Goal: Task Accomplishment & Management: Manage account settings

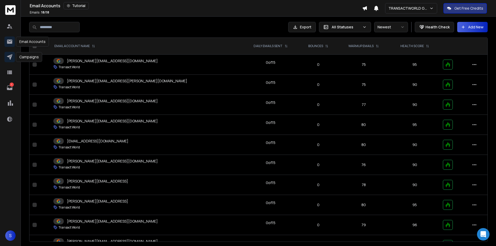
click at [9, 60] on icon at bounding box center [10, 57] width 6 height 6
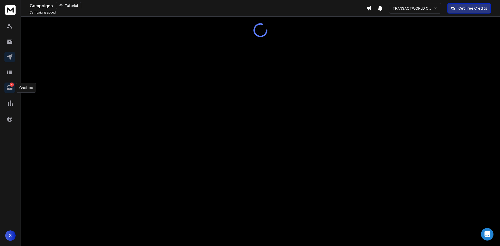
click at [11, 91] on link "1" at bounding box center [9, 87] width 10 height 10
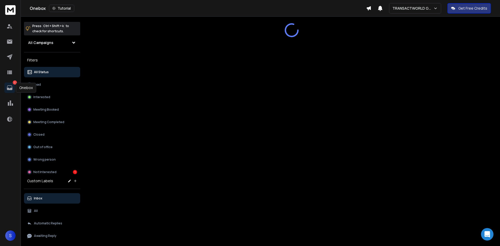
click at [10, 86] on icon at bounding box center [10, 88] width 6 height 6
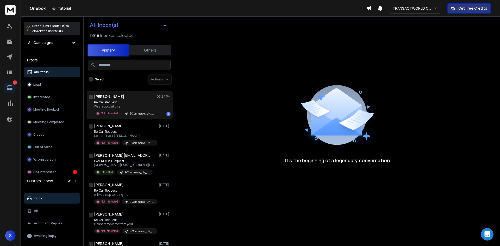
click at [106, 98] on h1 "[PERSON_NAME]" at bounding box center [109, 96] width 30 height 5
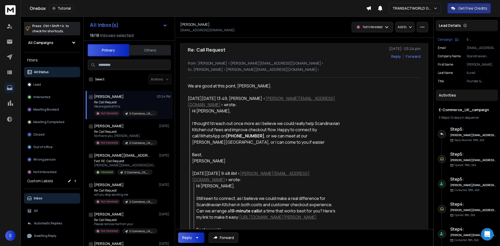
scroll to position [26, 0]
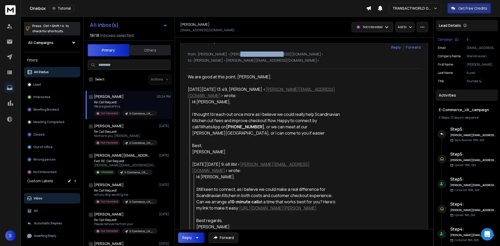
drag, startPoint x: 266, startPoint y: 54, endPoint x: 232, endPoint y: 54, distance: 33.6
click at [232, 54] on p "from: [PERSON_NAME] <[PERSON_NAME][EMAIL_ADDRESS][DOMAIN_NAME]>" at bounding box center [304, 54] width 233 height 5
click at [217, 127] on div "I thought I'd reach out once more as I believe we could really help Scandinavia…" at bounding box center [266, 123] width 148 height 25
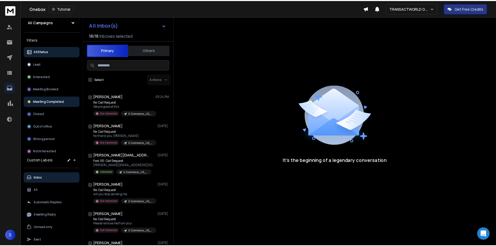
scroll to position [0, 0]
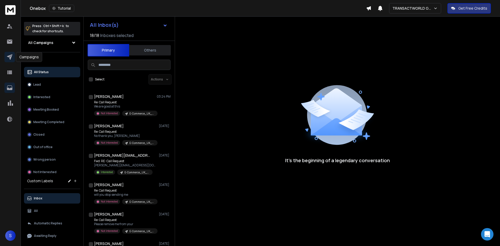
click at [10, 52] on link at bounding box center [9, 57] width 10 height 10
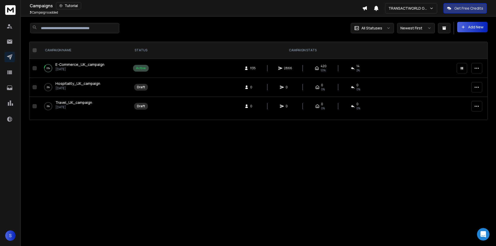
click at [67, 68] on p "[DATE]" at bounding box center [79, 69] width 49 height 4
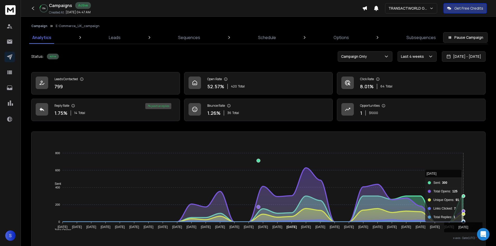
click at [462, 198] on foreignobject "Sent Total Opens Unique Opens Links Clicked Total Replies" at bounding box center [258, 184] width 415 height 91
